Goal: Information Seeking & Learning: Check status

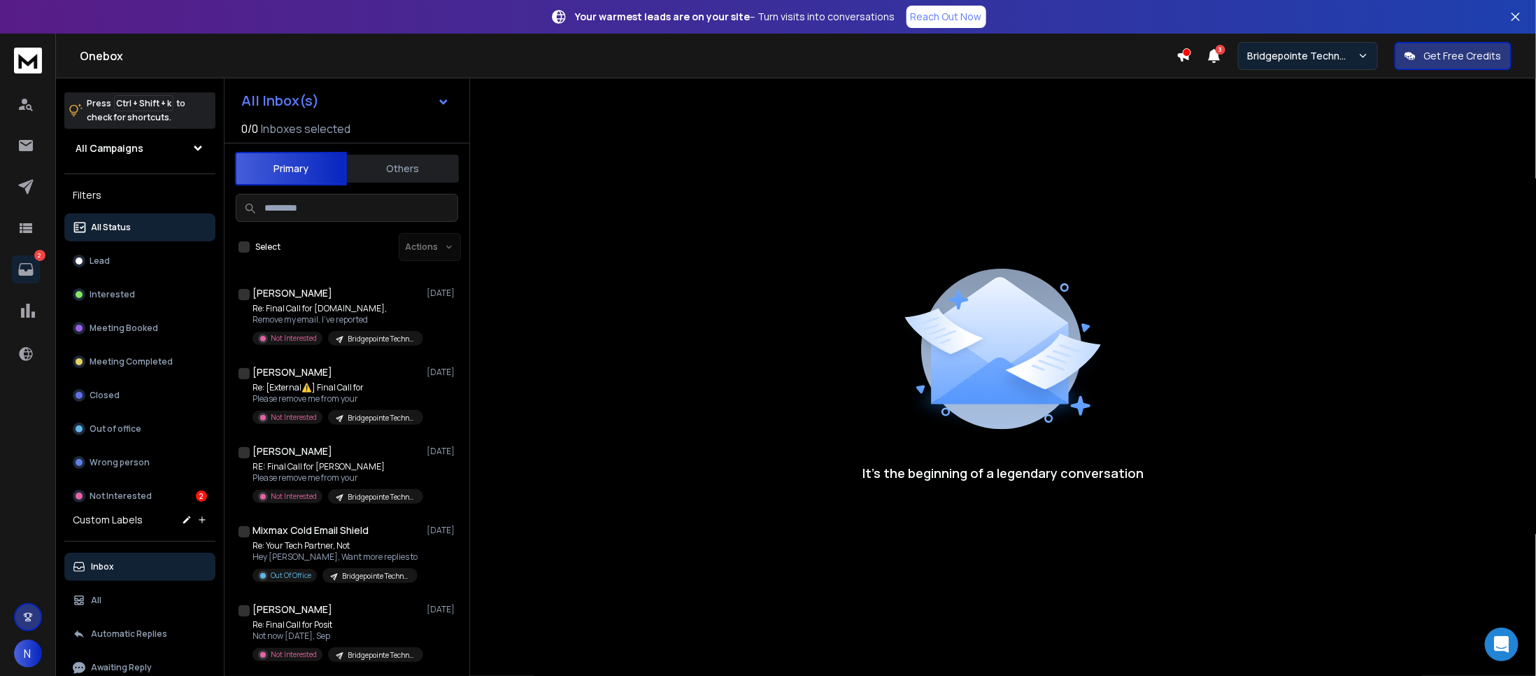
click at [1300, 69] on button "Bridgepointe Technologies" at bounding box center [1308, 56] width 140 height 28
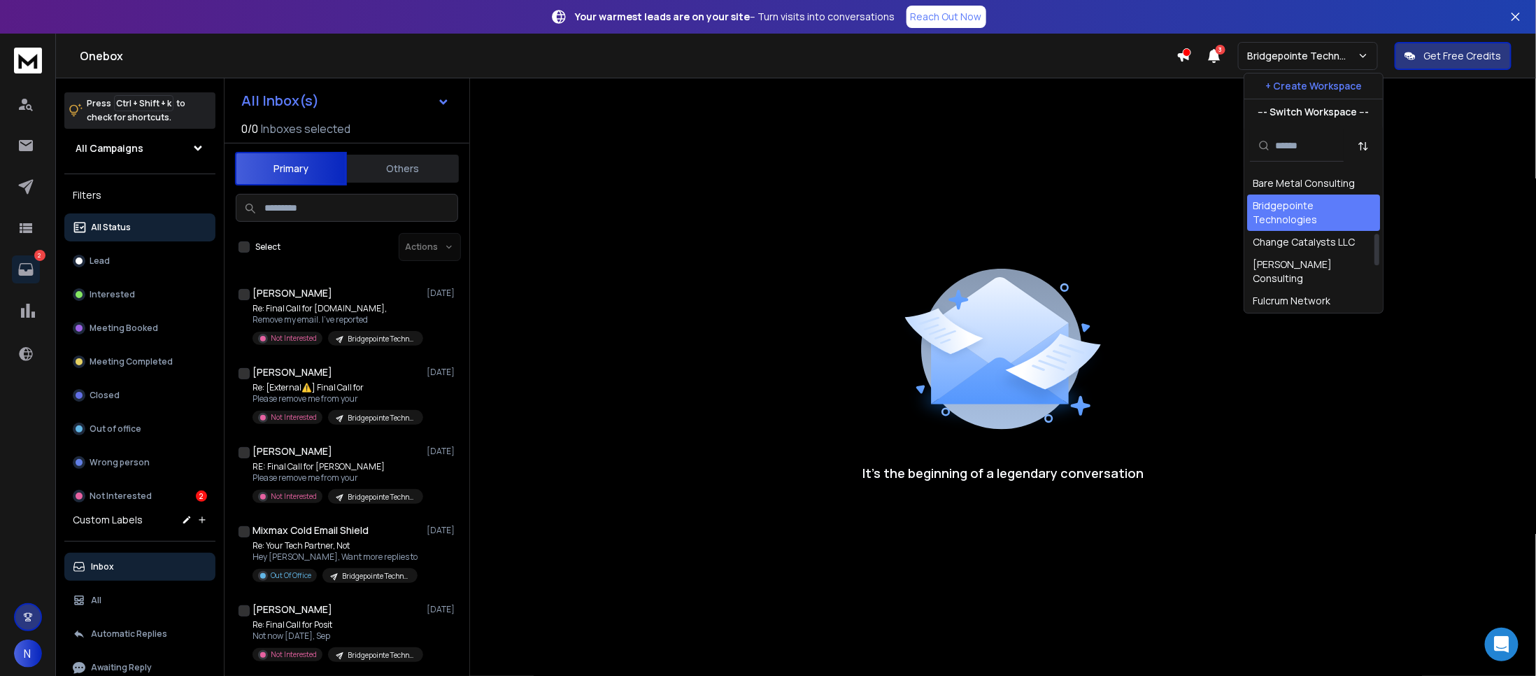
scroll to position [280, 0]
click at [1305, 300] on div "Profit Elevation LLC" at bounding box center [1297, 307] width 89 height 14
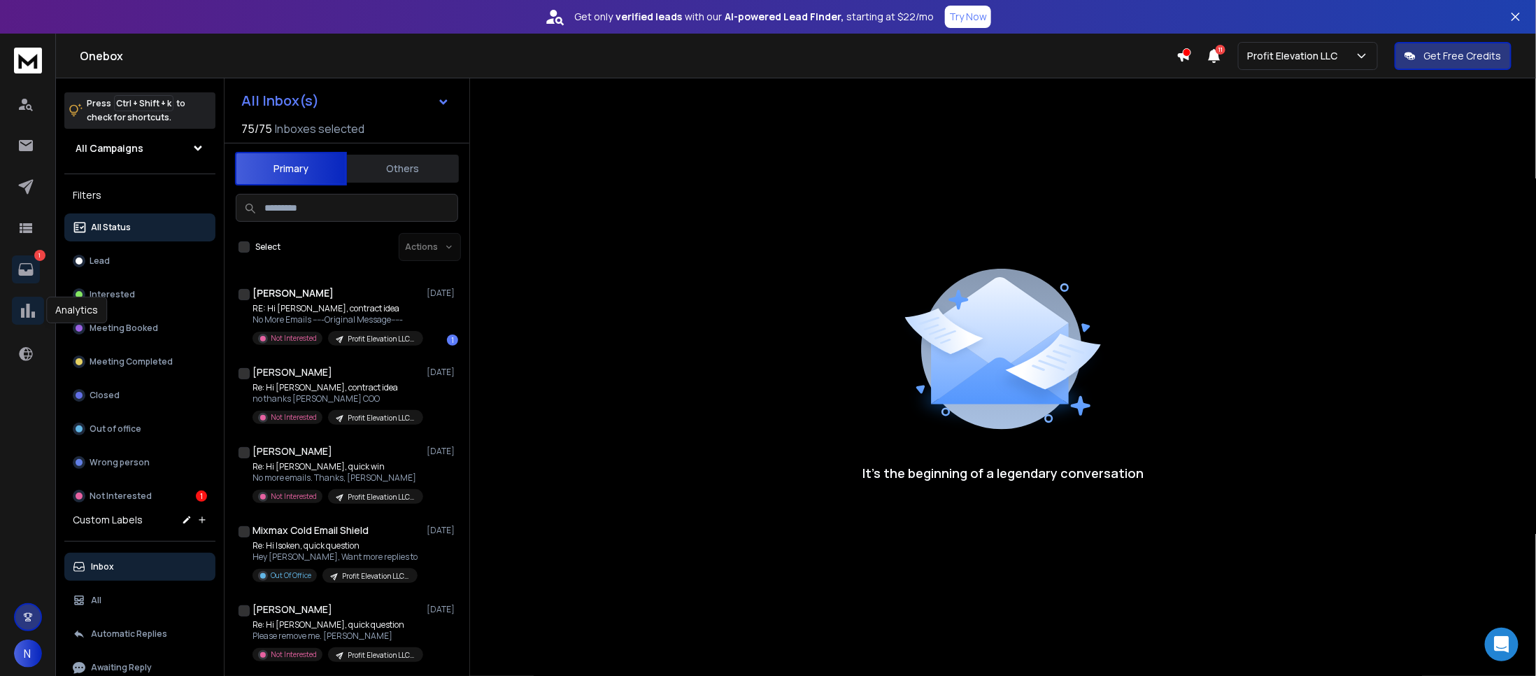
click at [22, 300] on icon at bounding box center [27, 310] width 21 height 21
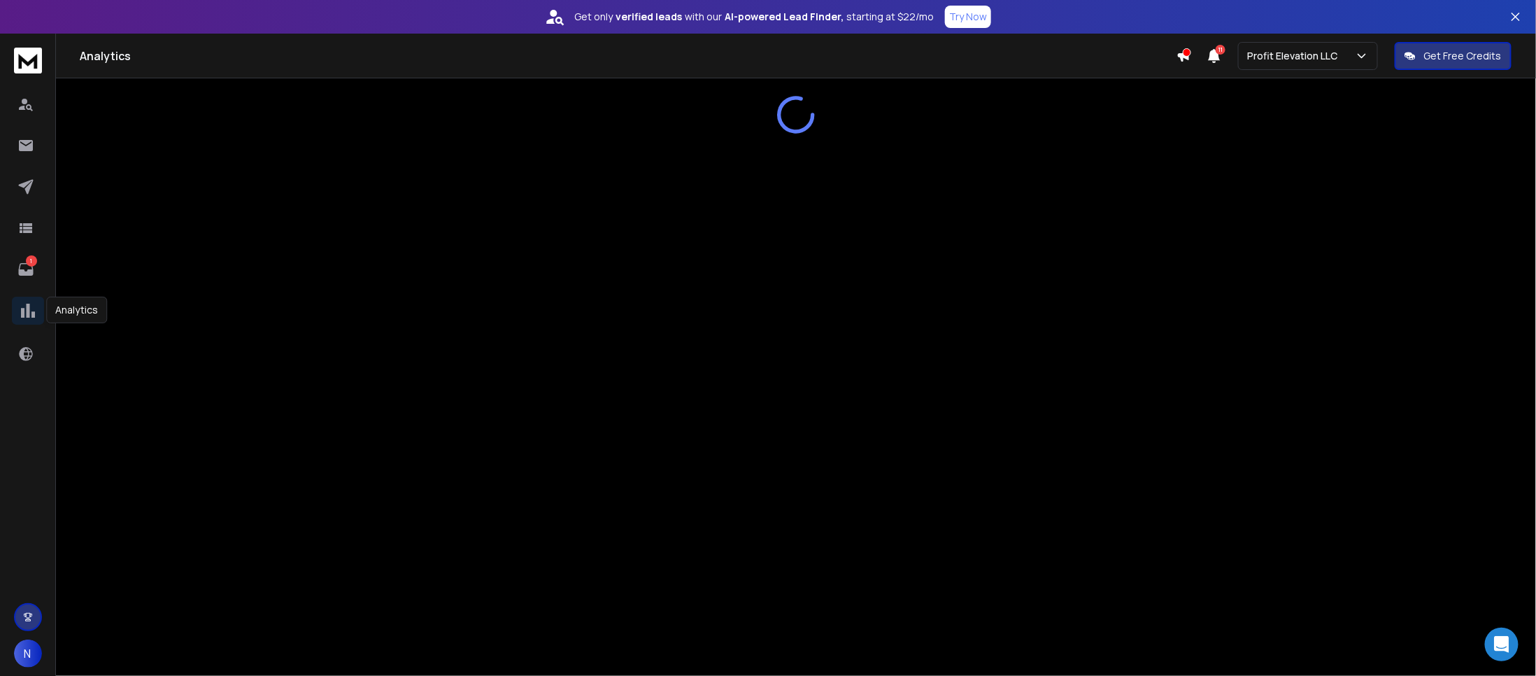
click at [29, 312] on icon at bounding box center [27, 310] width 21 height 21
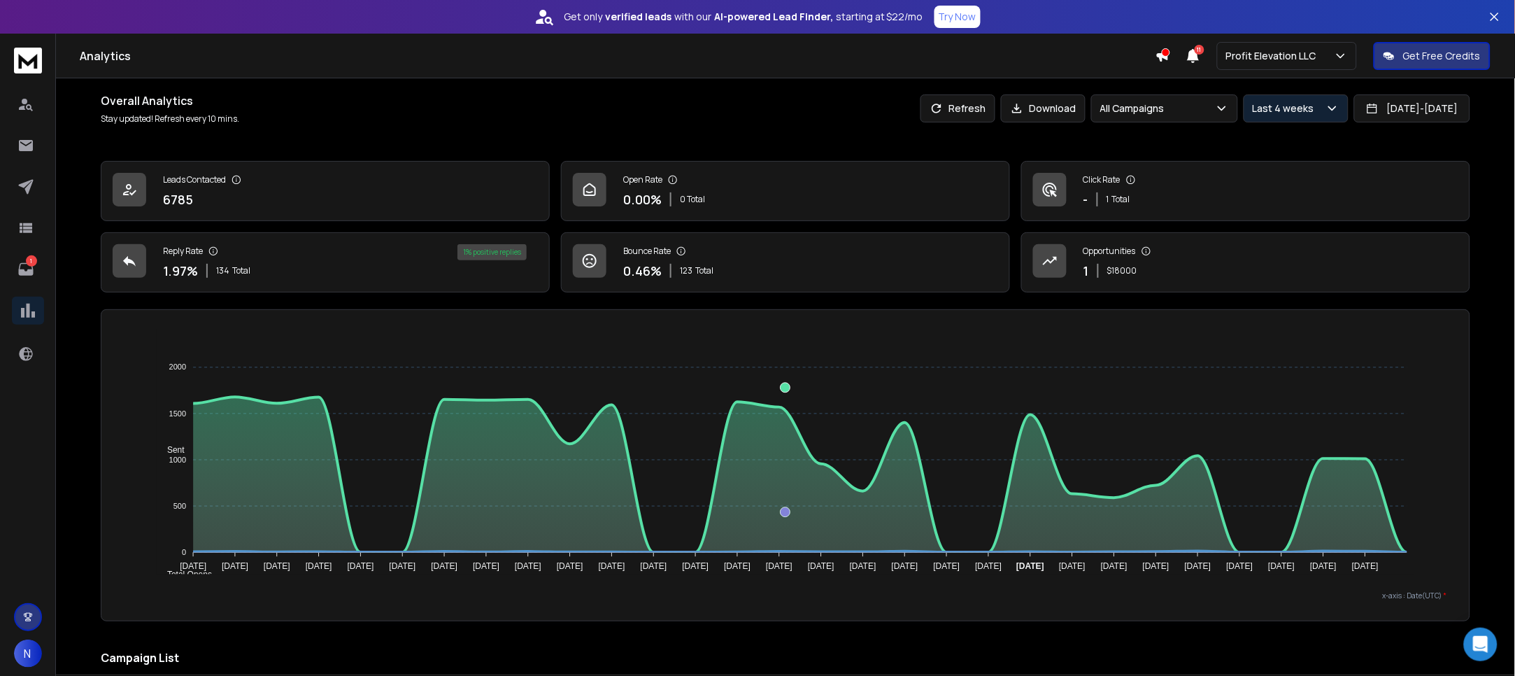
click at [1261, 100] on button "Last 4 weeks" at bounding box center [1296, 108] width 105 height 28
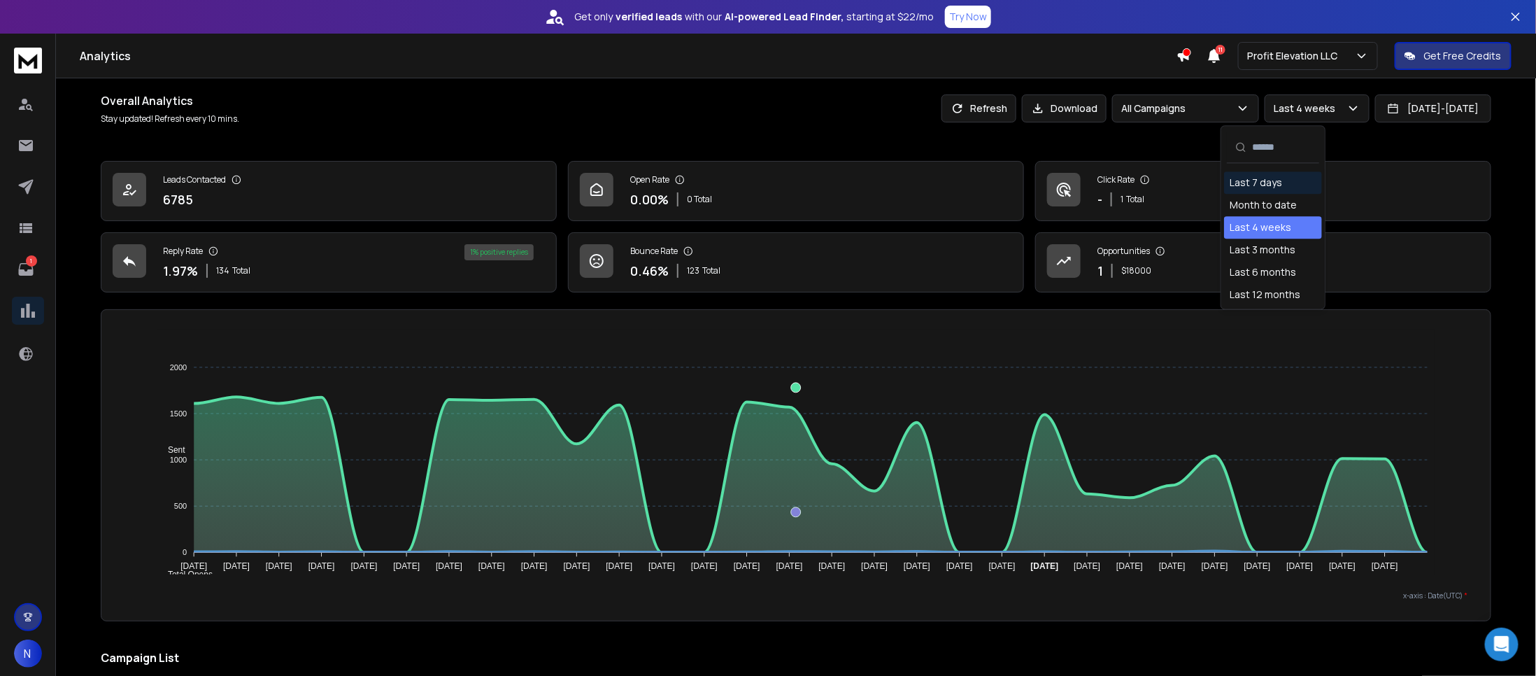
click at [1356, 171] on link "Click Rate - 1 Total" at bounding box center [1263, 191] width 456 height 60
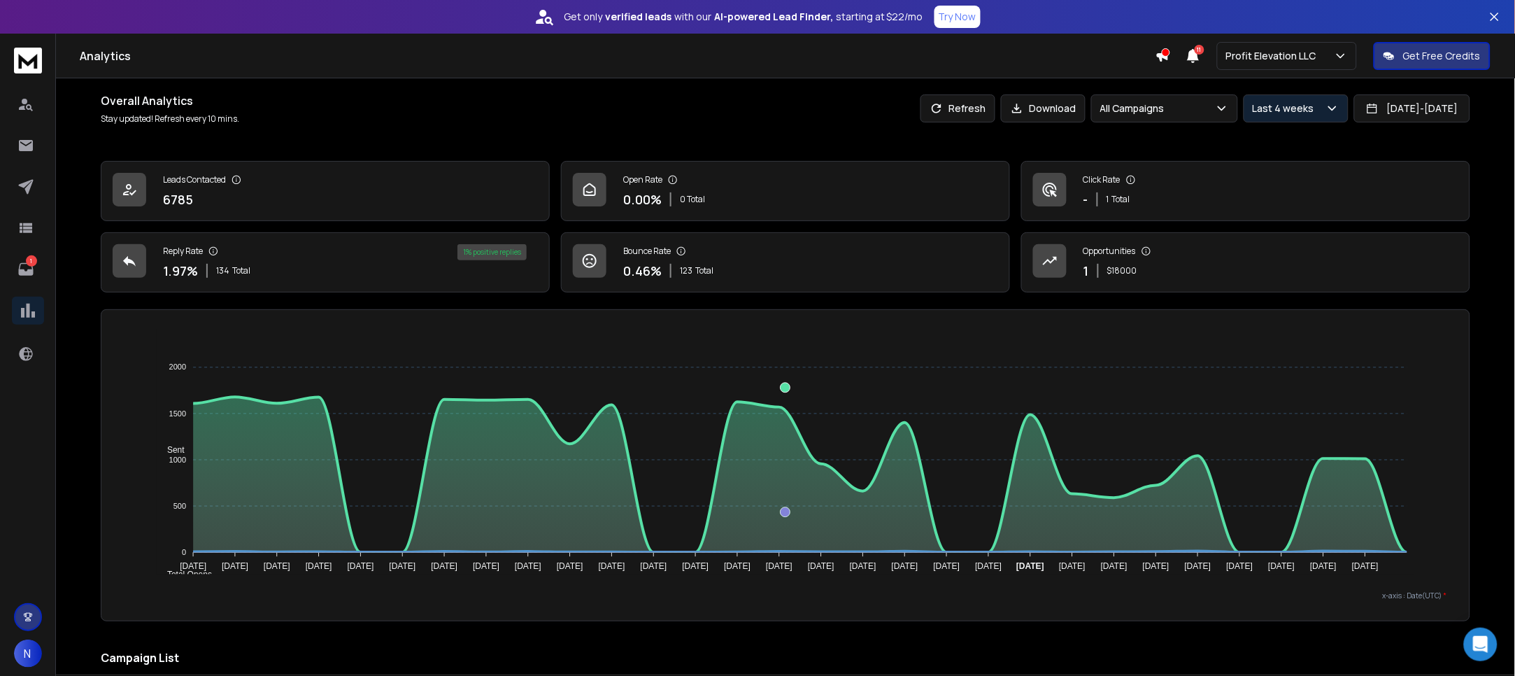
click at [1253, 113] on p "Last 4 weeks" at bounding box center [1286, 108] width 67 height 14
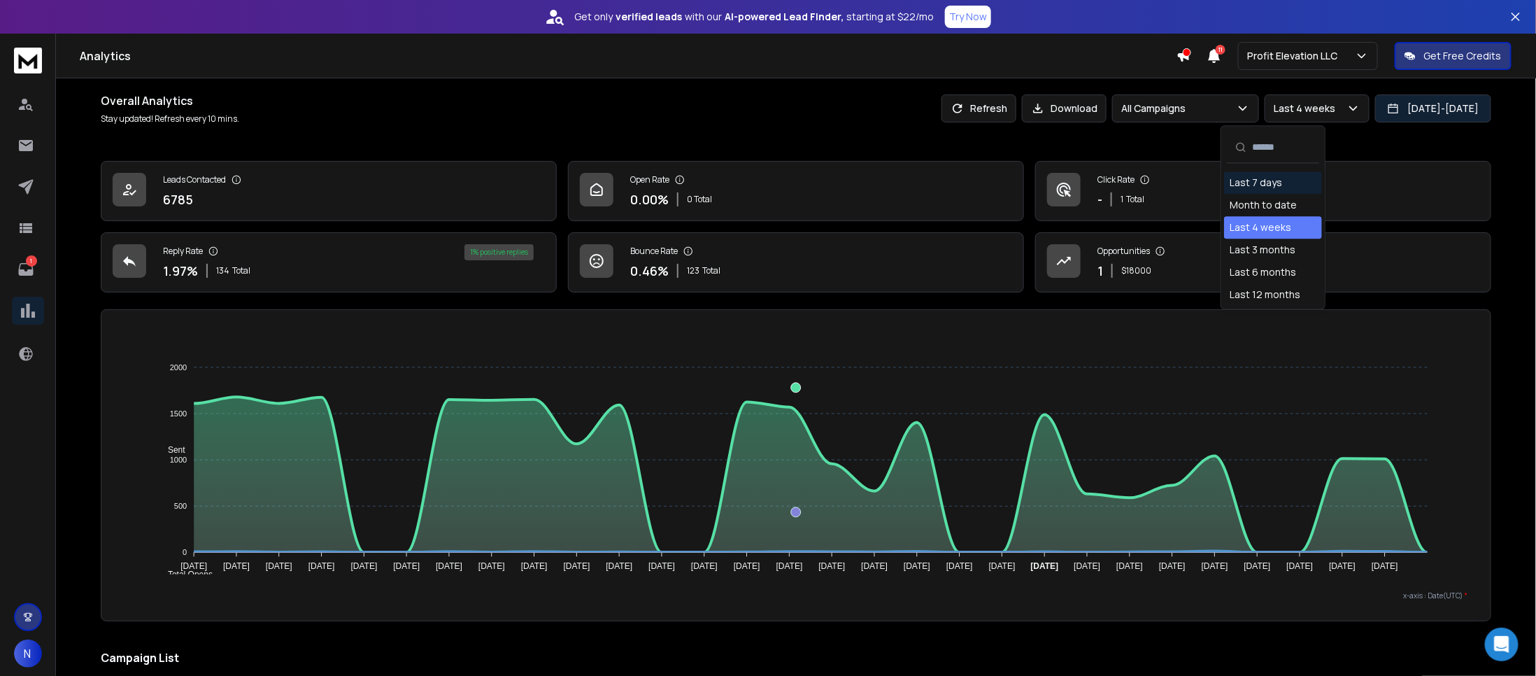
click at [1410, 113] on button "12 Aug 2025 - 10 Sep 2025" at bounding box center [1433, 108] width 116 height 28
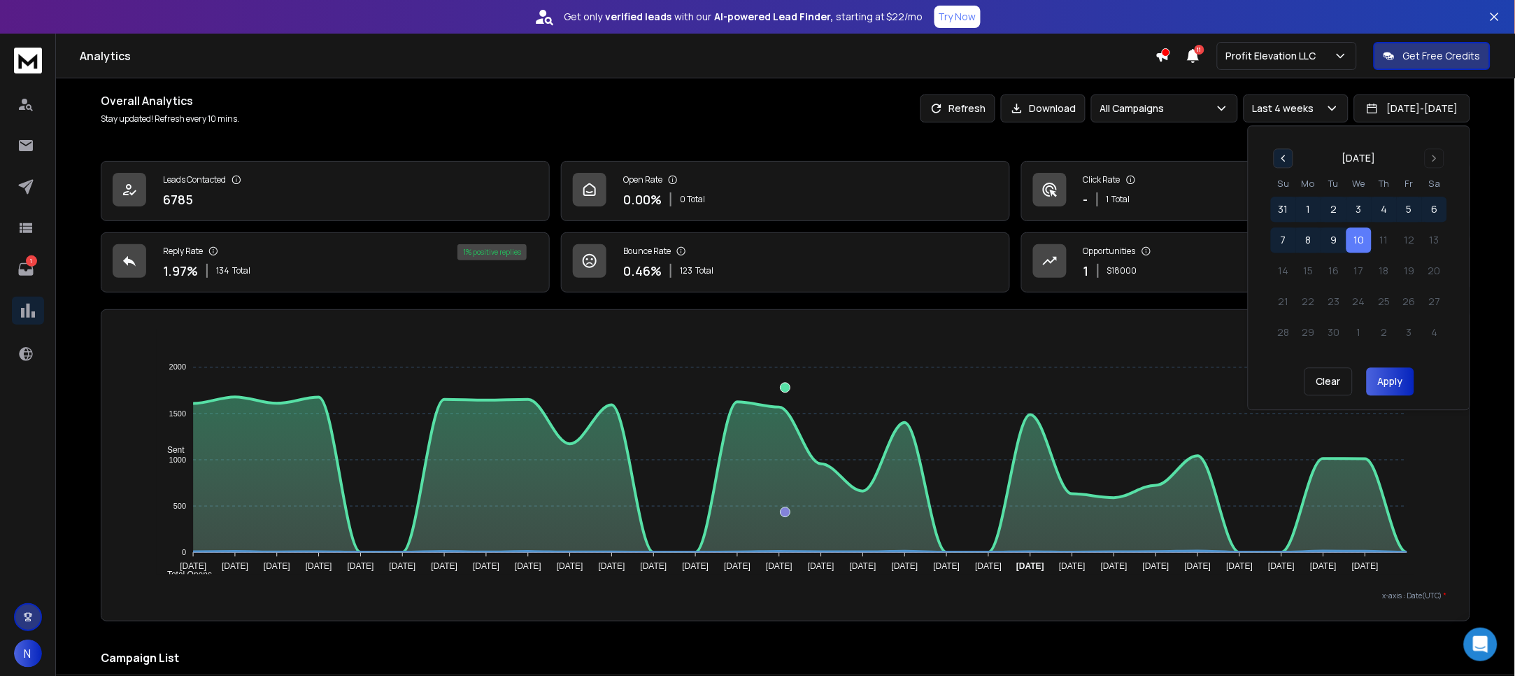
click at [1285, 164] on button "Go to previous month" at bounding box center [1284, 158] width 20 height 20
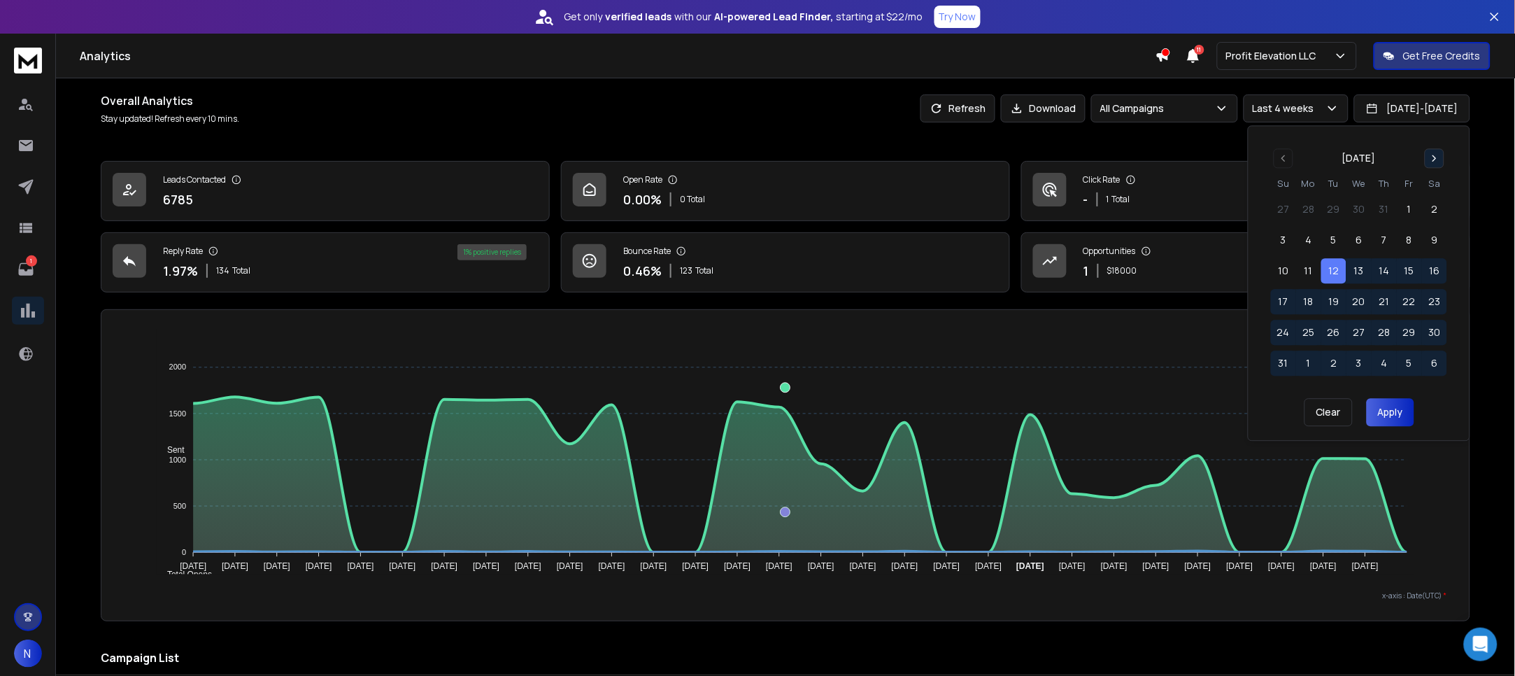
click at [1436, 167] on div "August 2025 Su Mo Tu We Th Fr Sa 27 28 29 30 31 1 2 3 4 5 6 7 8 9 10 11 12 13 1…" at bounding box center [1359, 261] width 176 height 227
click at [1434, 162] on icon "Go to next month" at bounding box center [1434, 158] width 11 height 11
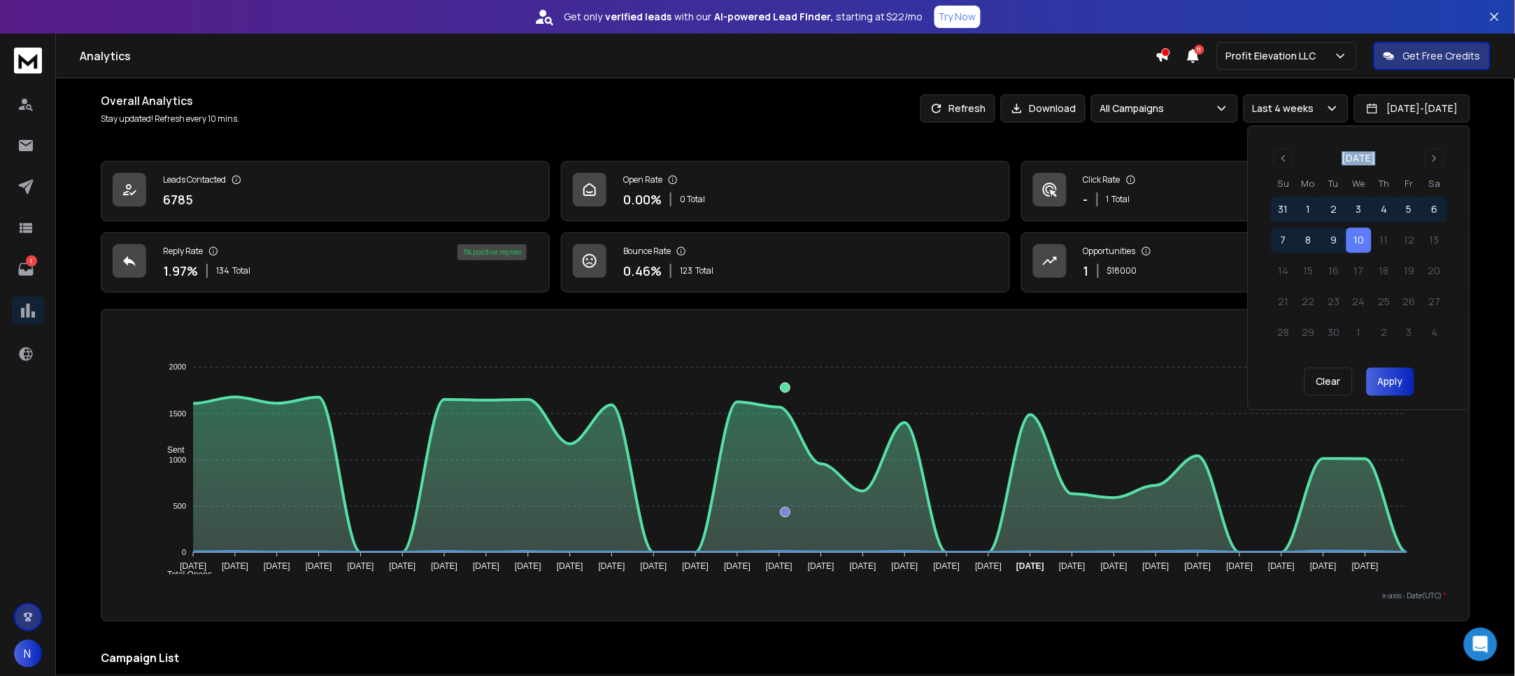
click at [1297, 200] on button "1" at bounding box center [1308, 209] width 25 height 25
click at [1316, 211] on button "1" at bounding box center [1308, 209] width 25 height 25
click at [1384, 297] on td "25" at bounding box center [1384, 302] width 25 height 25
click at [1356, 240] on button "10" at bounding box center [1359, 240] width 25 height 25
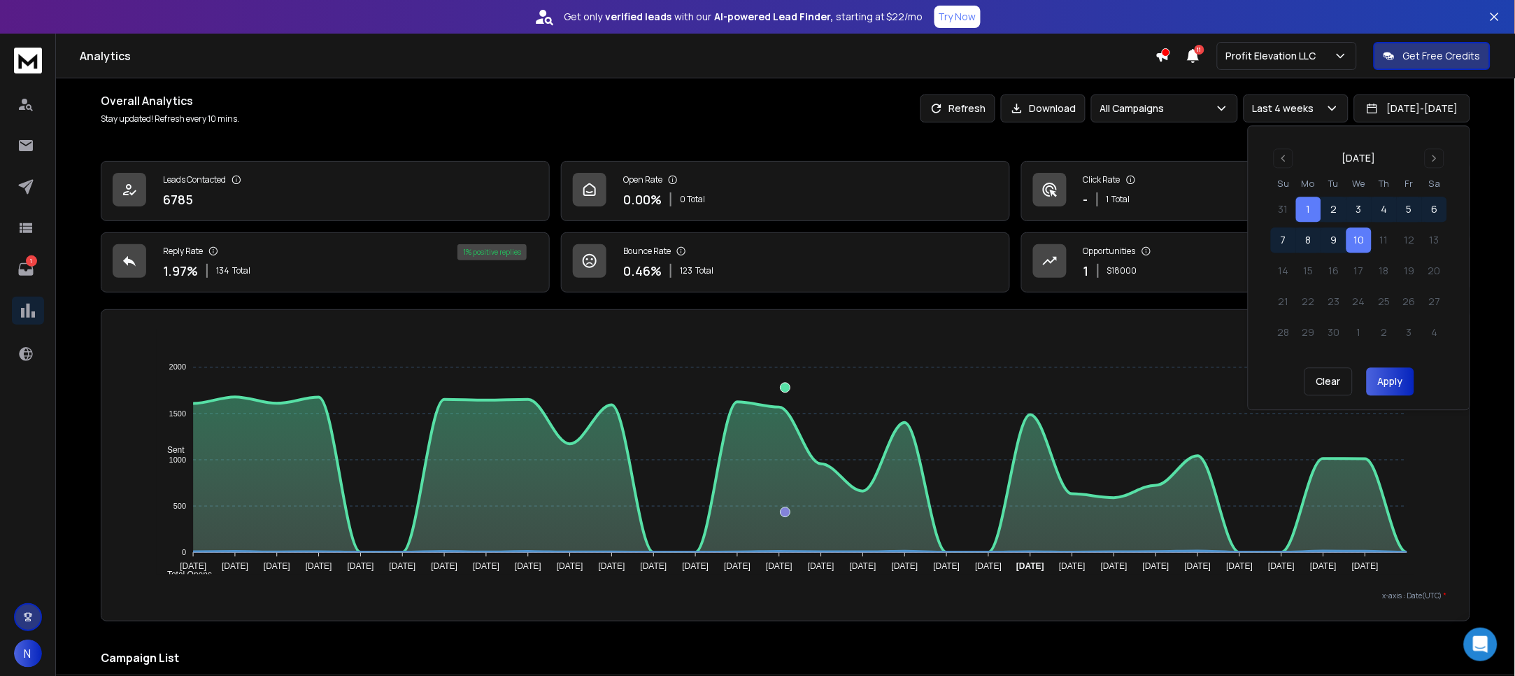
click at [1388, 395] on button "Apply" at bounding box center [1391, 382] width 48 height 28
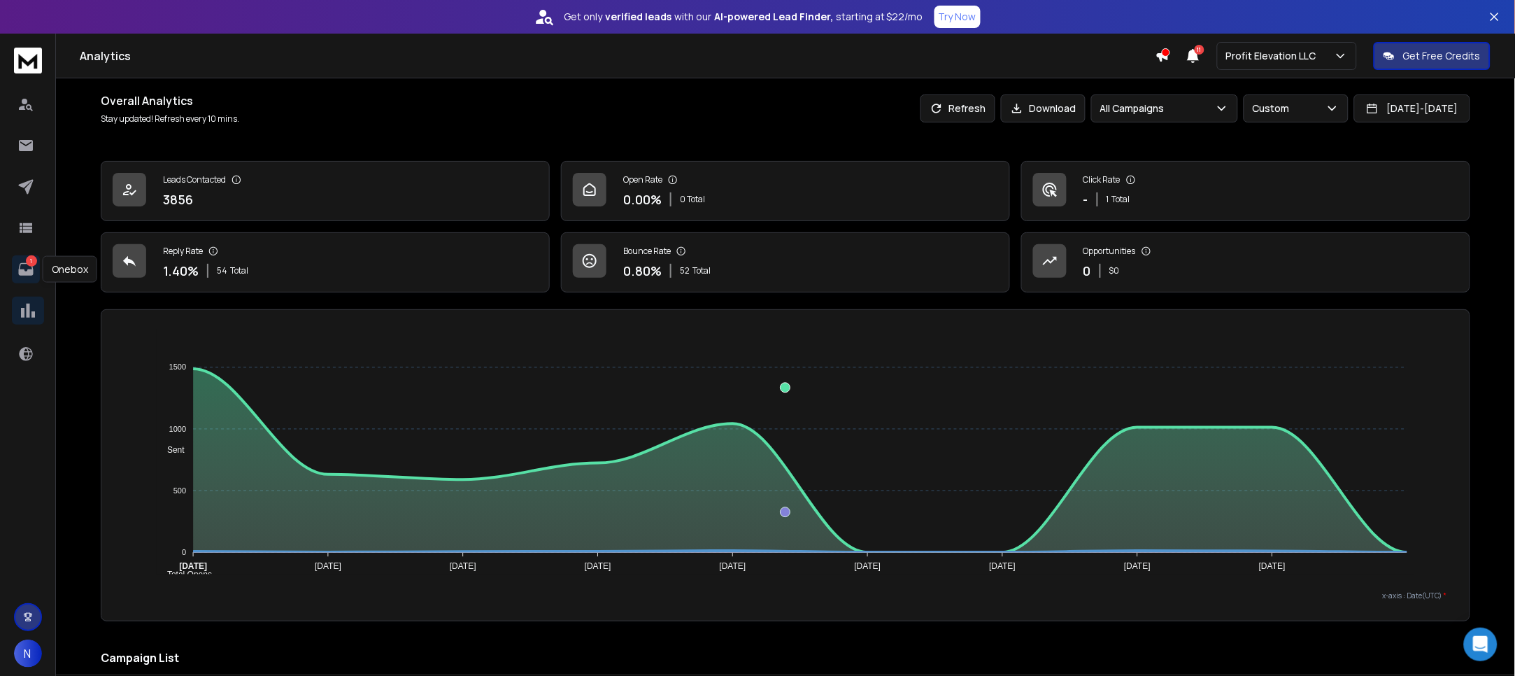
click at [24, 261] on icon at bounding box center [25, 269] width 17 height 17
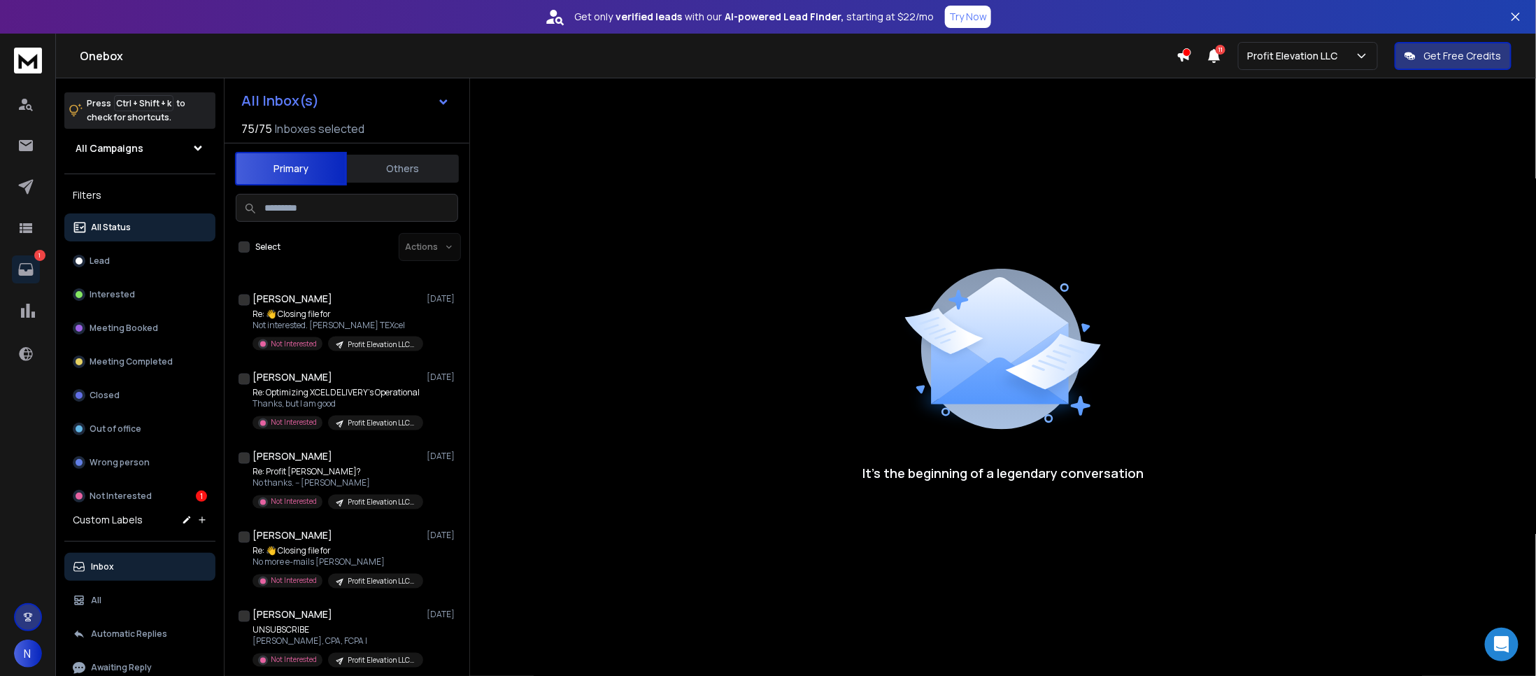
scroll to position [1819, 0]
